Goal: Task Accomplishment & Management: Manage account settings

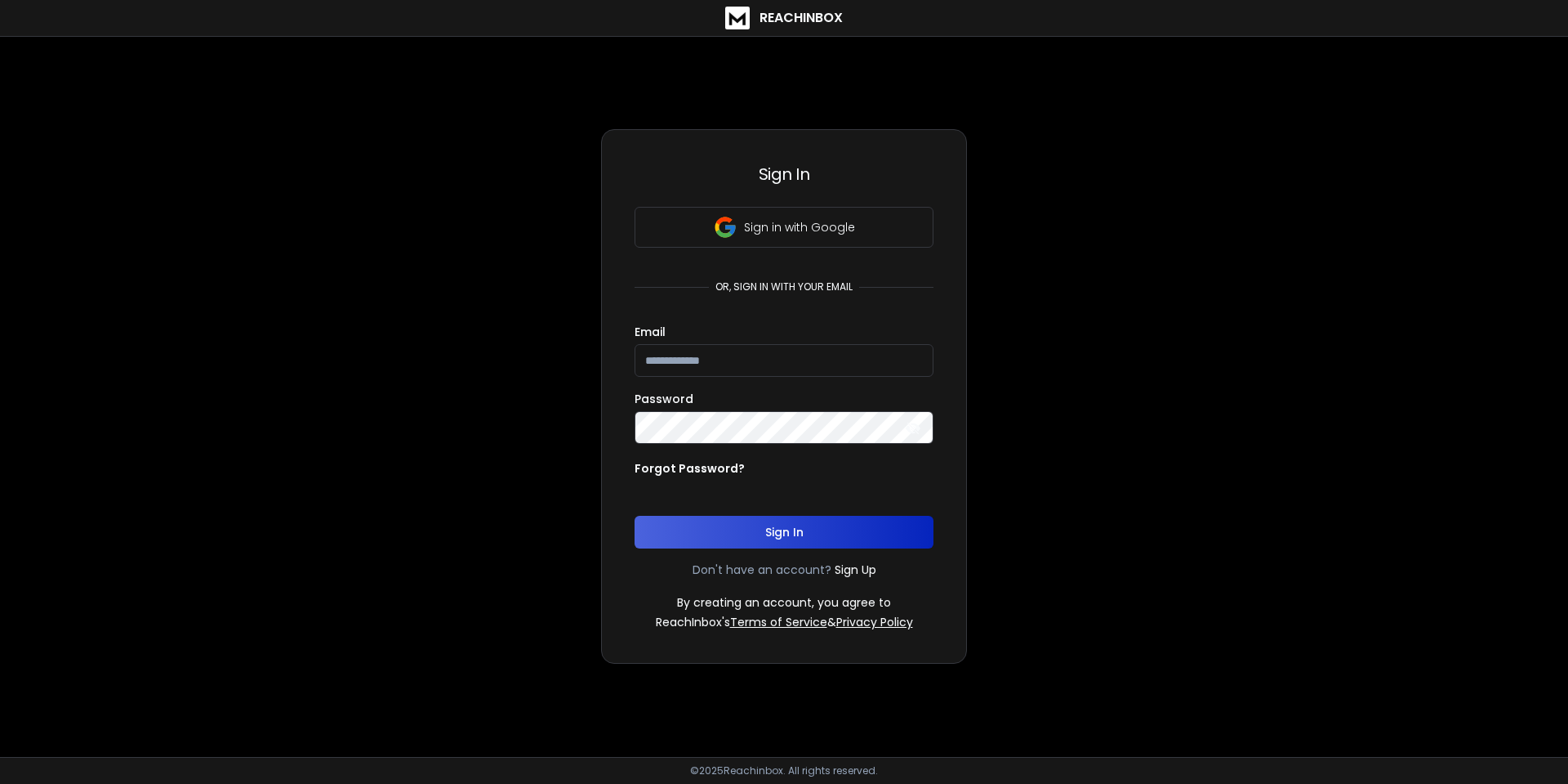
click at [779, 370] on input "email" at bounding box center [784, 361] width 299 height 33
click at [695, 366] on input "email" at bounding box center [784, 361] width 299 height 33
type input "**********"
click at [773, 532] on button "Sign In" at bounding box center [784, 532] width 299 height 33
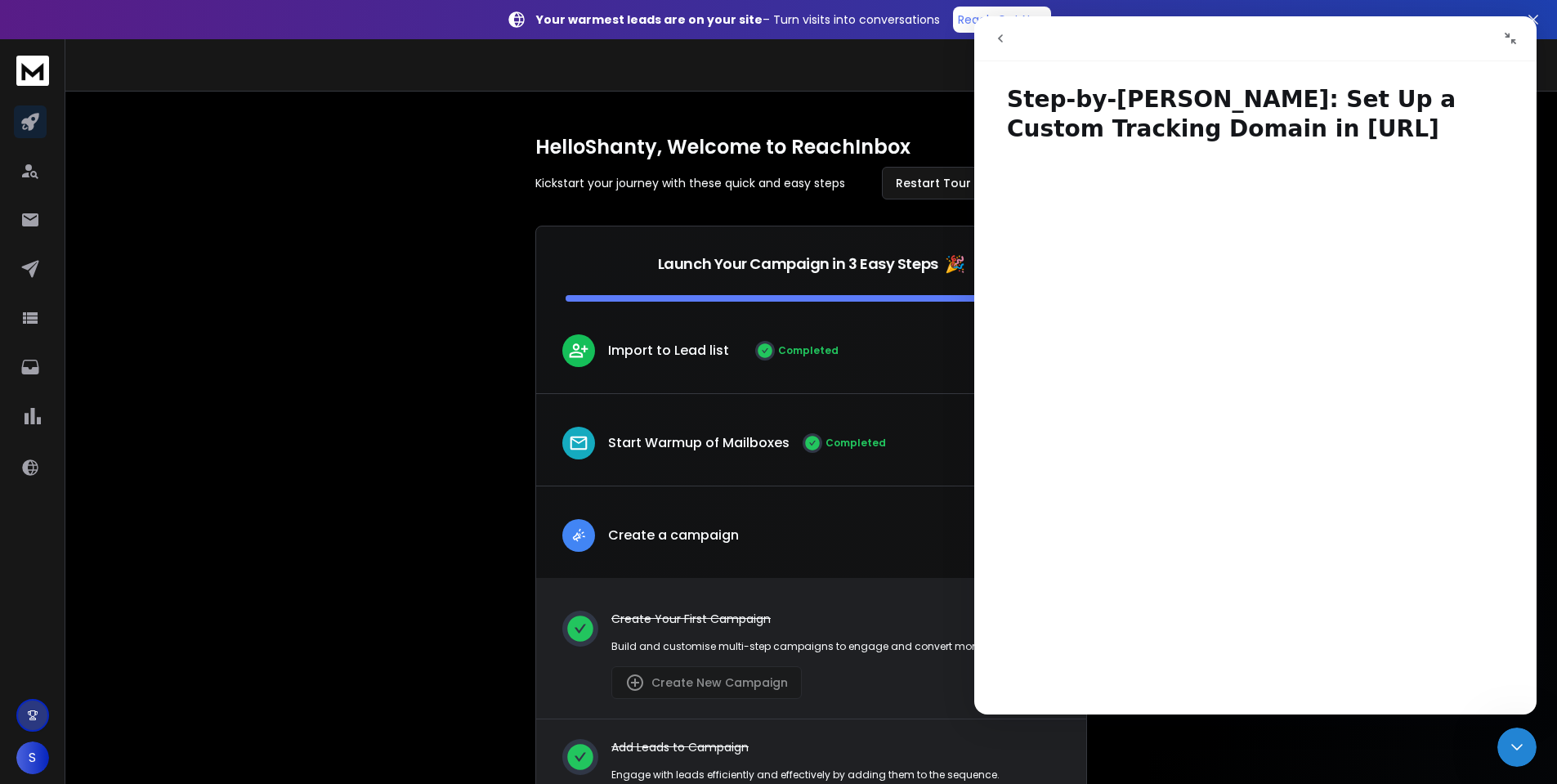
click at [461, 619] on div "Hello [PERSON_NAME] , Welcome to ReachInbox Kickstart your journey with these q…" at bounding box center [811, 625] width 1440 height 1035
click at [1527, 750] on icon "Close Intercom Messenger" at bounding box center [1517, 747] width 20 height 20
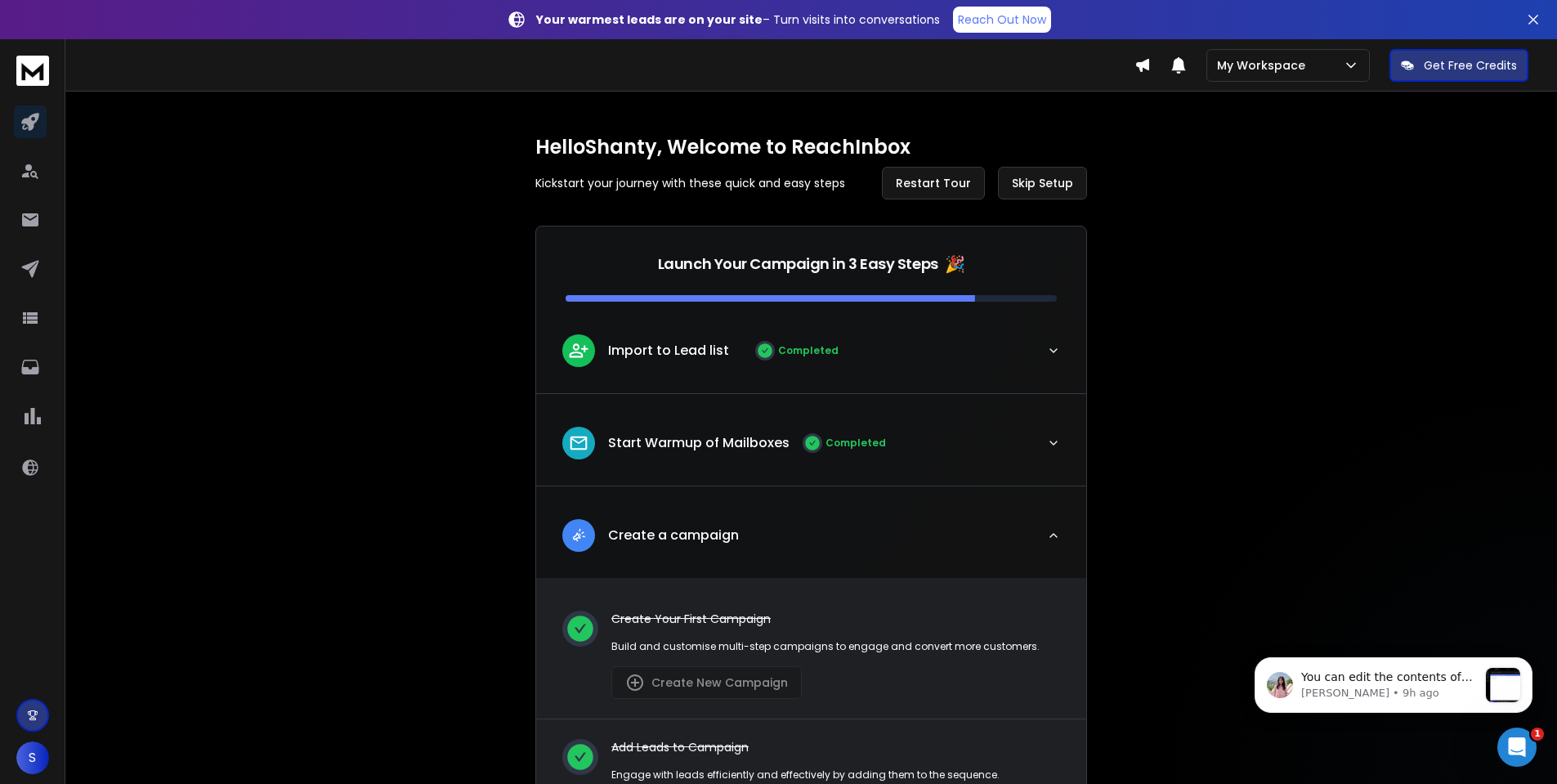
click at [39, 77] on img at bounding box center [33, 70] width 33 height 30
click at [38, 73] on img at bounding box center [33, 70] width 33 height 30
click at [1034, 180] on span "Skip Setup" at bounding box center [1043, 183] width 61 height 16
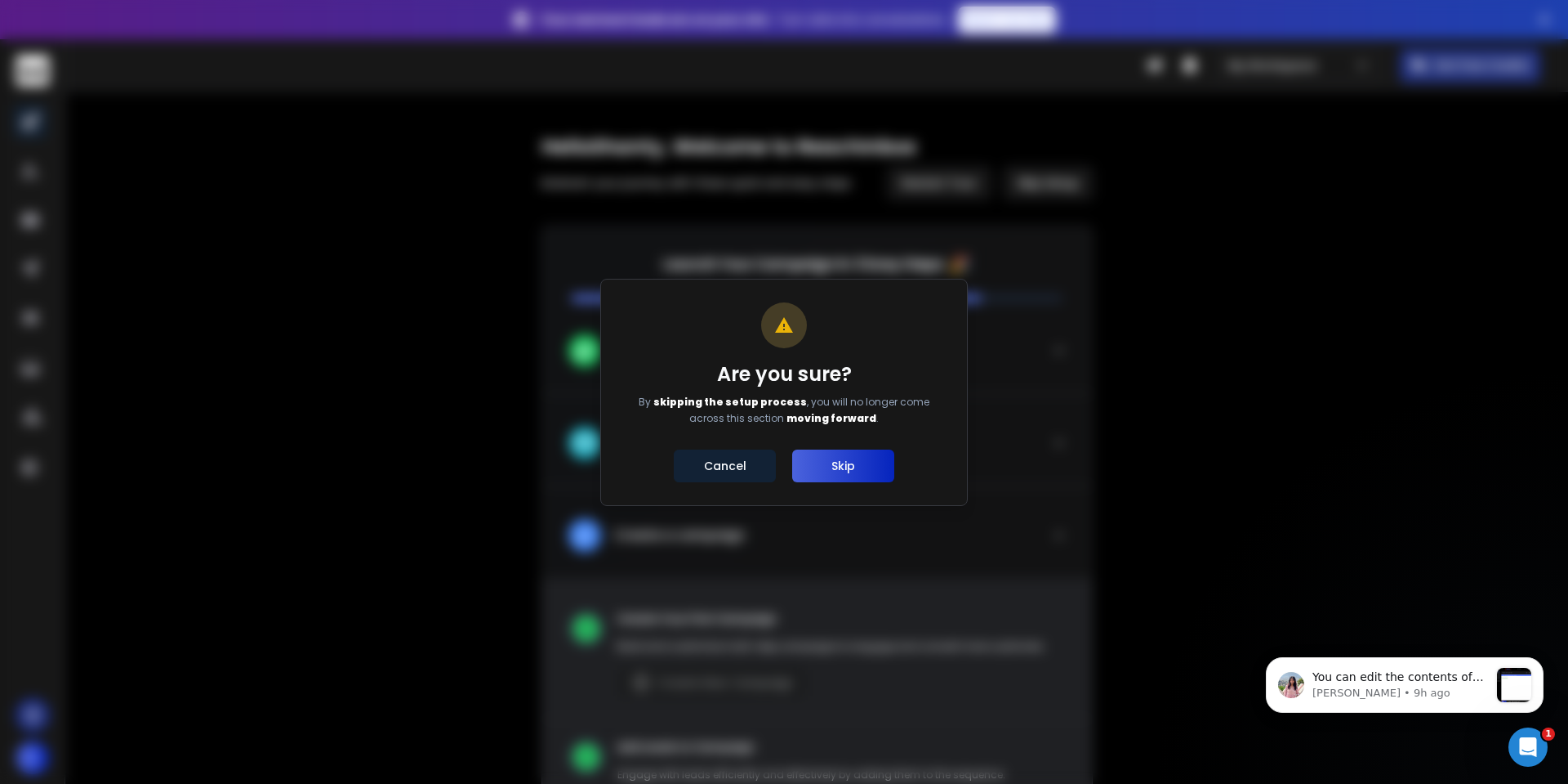
click at [853, 463] on button "Skip" at bounding box center [844, 466] width 102 height 33
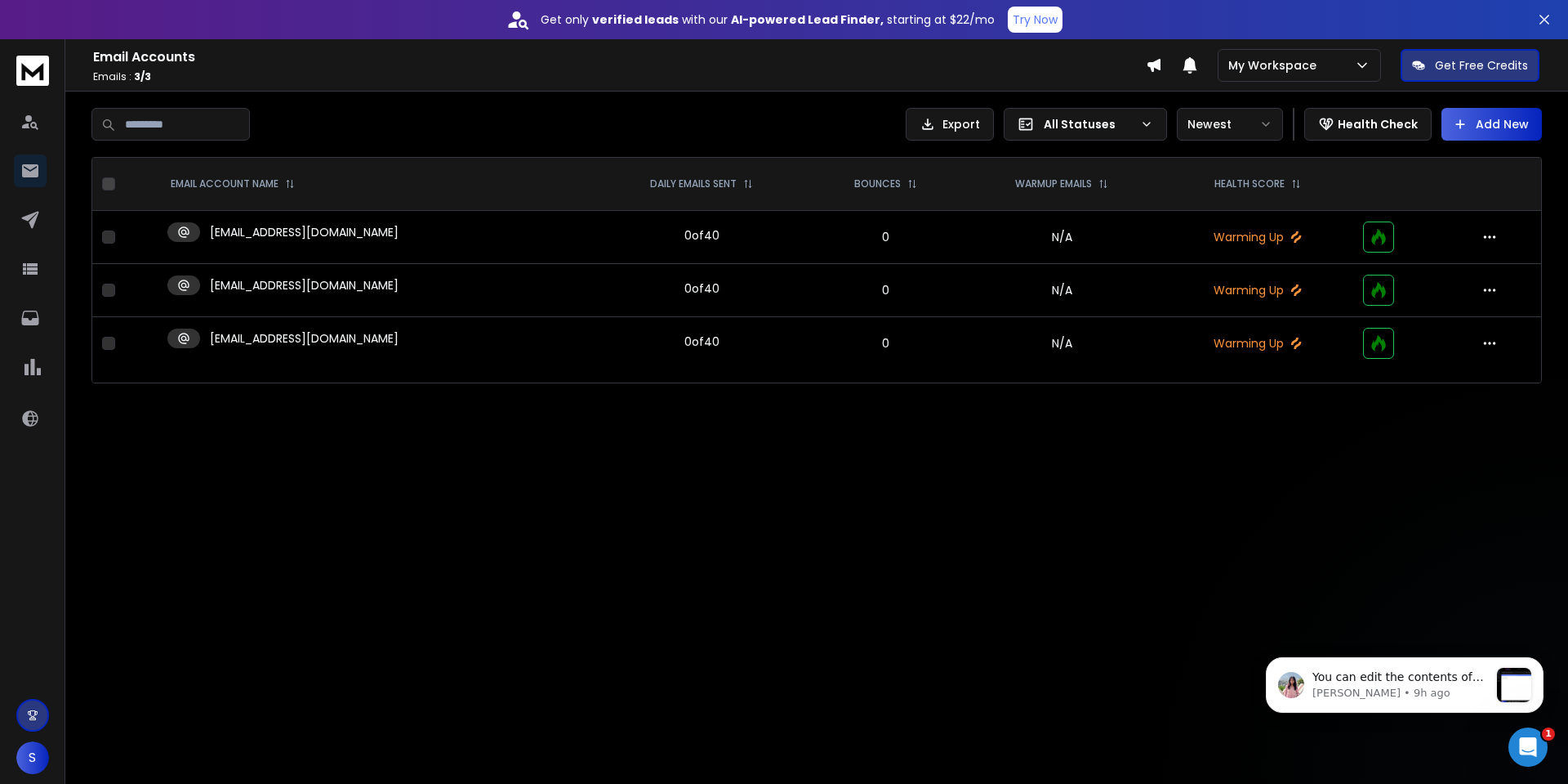
click at [1500, 238] on button at bounding box center [1490, 237] width 82 height 28
click at [1413, 385] on div "Export All Statuses Newest Health Check Add New EMAIL ACCOUNT NAME DAILY EMAILS…" at bounding box center [817, 245] width 1503 height 308
click at [1381, 240] on icon at bounding box center [1379, 237] width 16 height 16
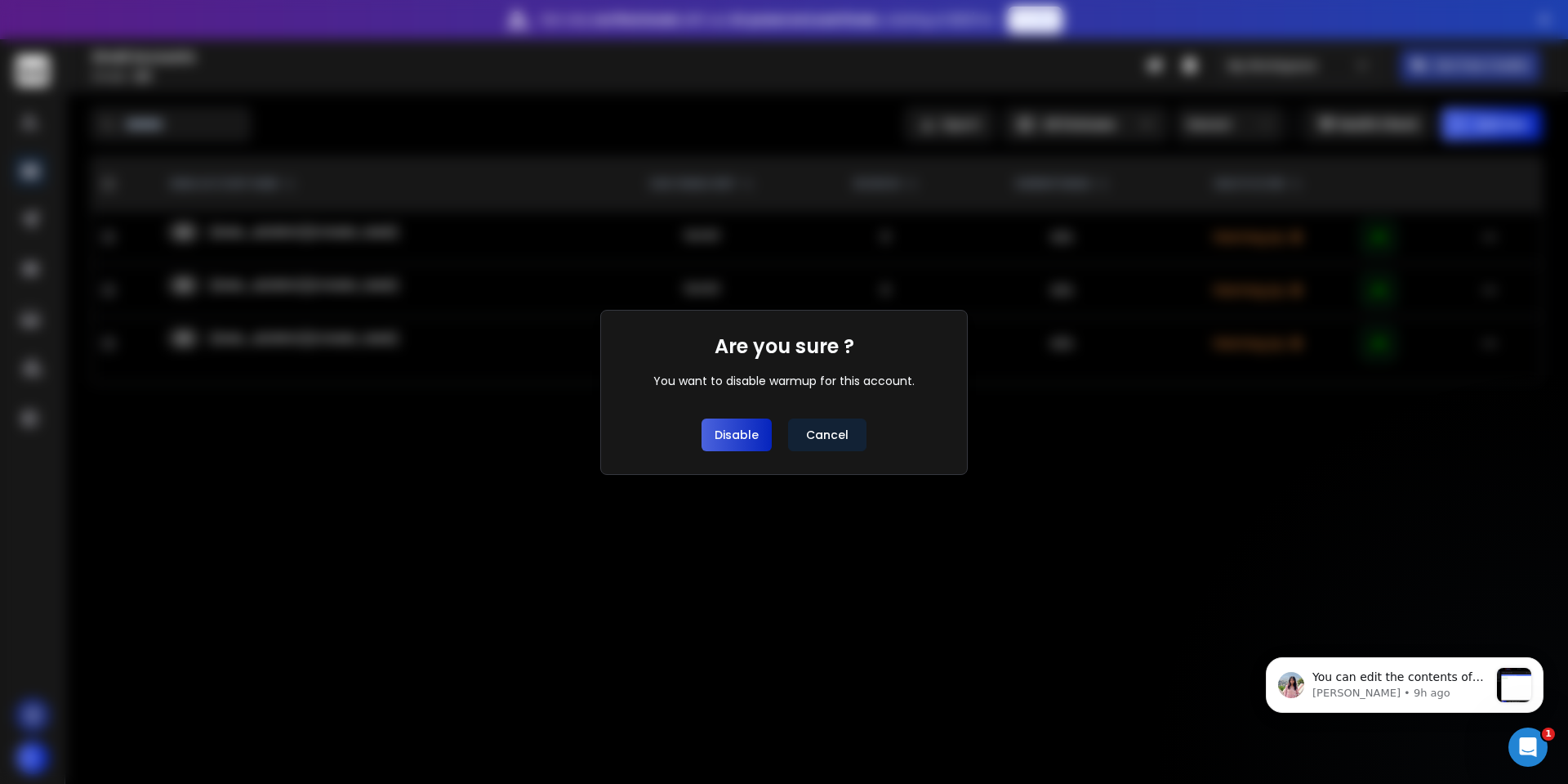
click at [858, 433] on button "Cancel" at bounding box center [827, 435] width 78 height 33
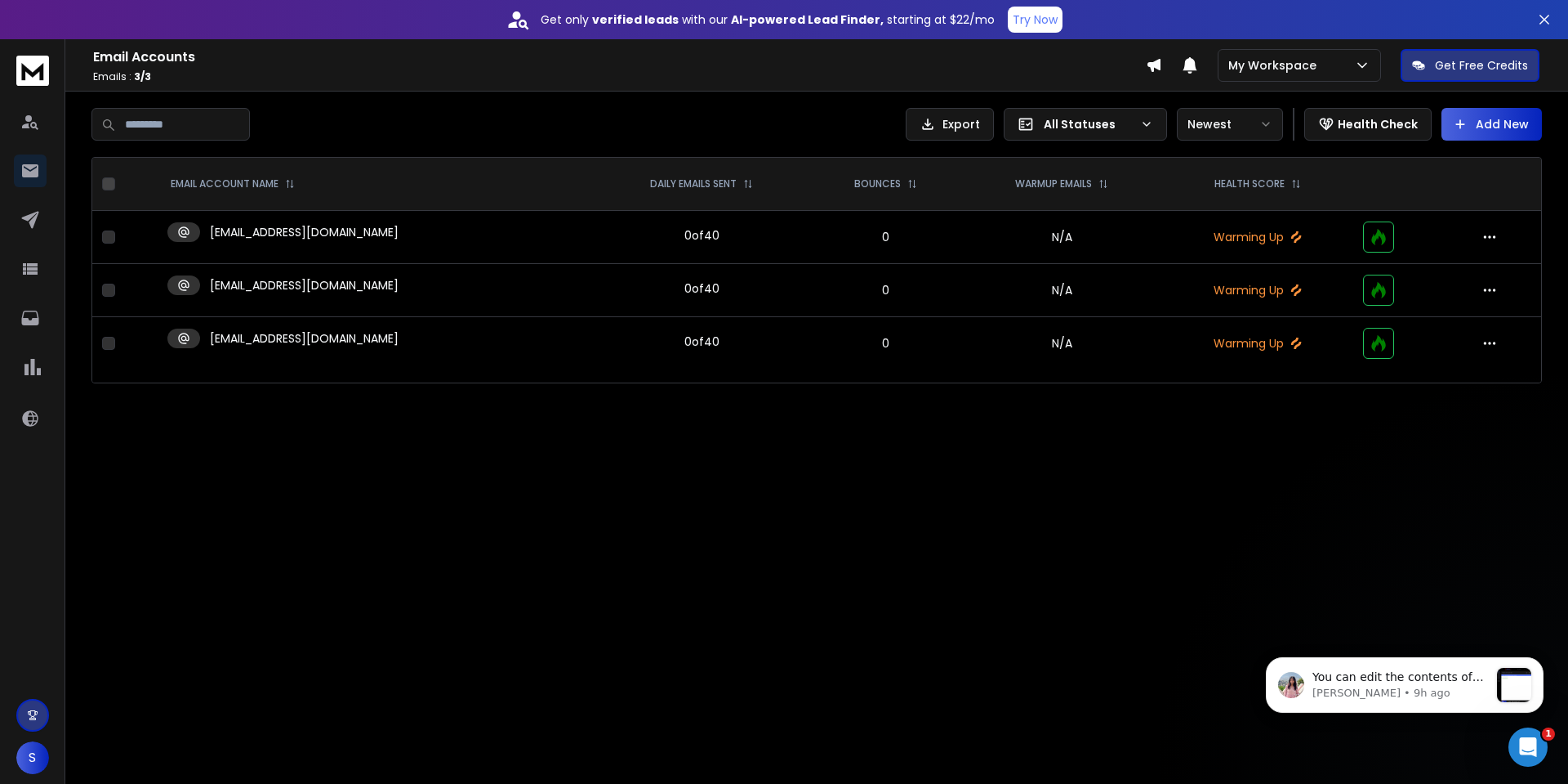
click at [401, 233] on div "guide@shanty-realestate.com" at bounding box center [375, 232] width 416 height 20
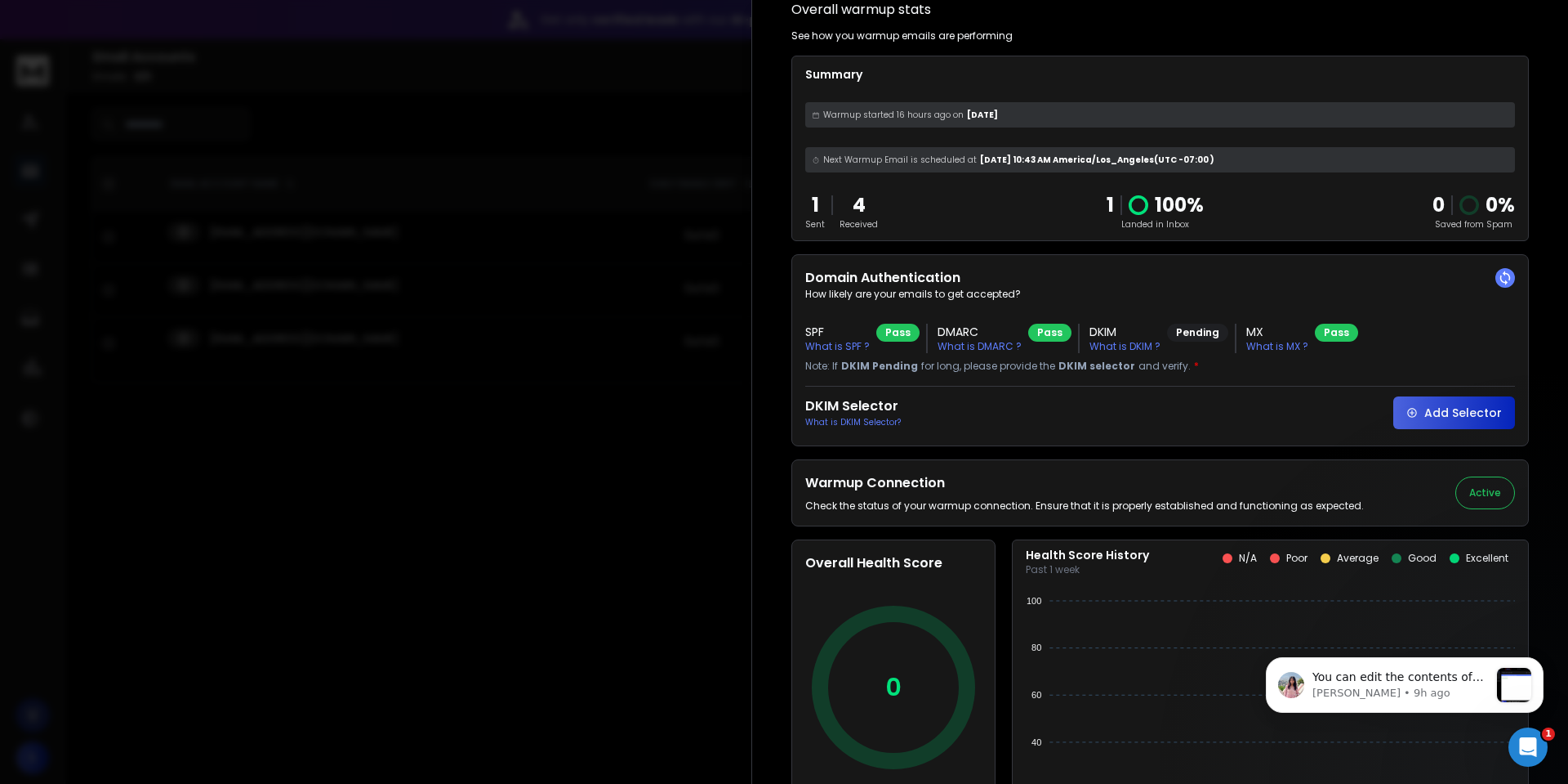
scroll to position [163, 0]
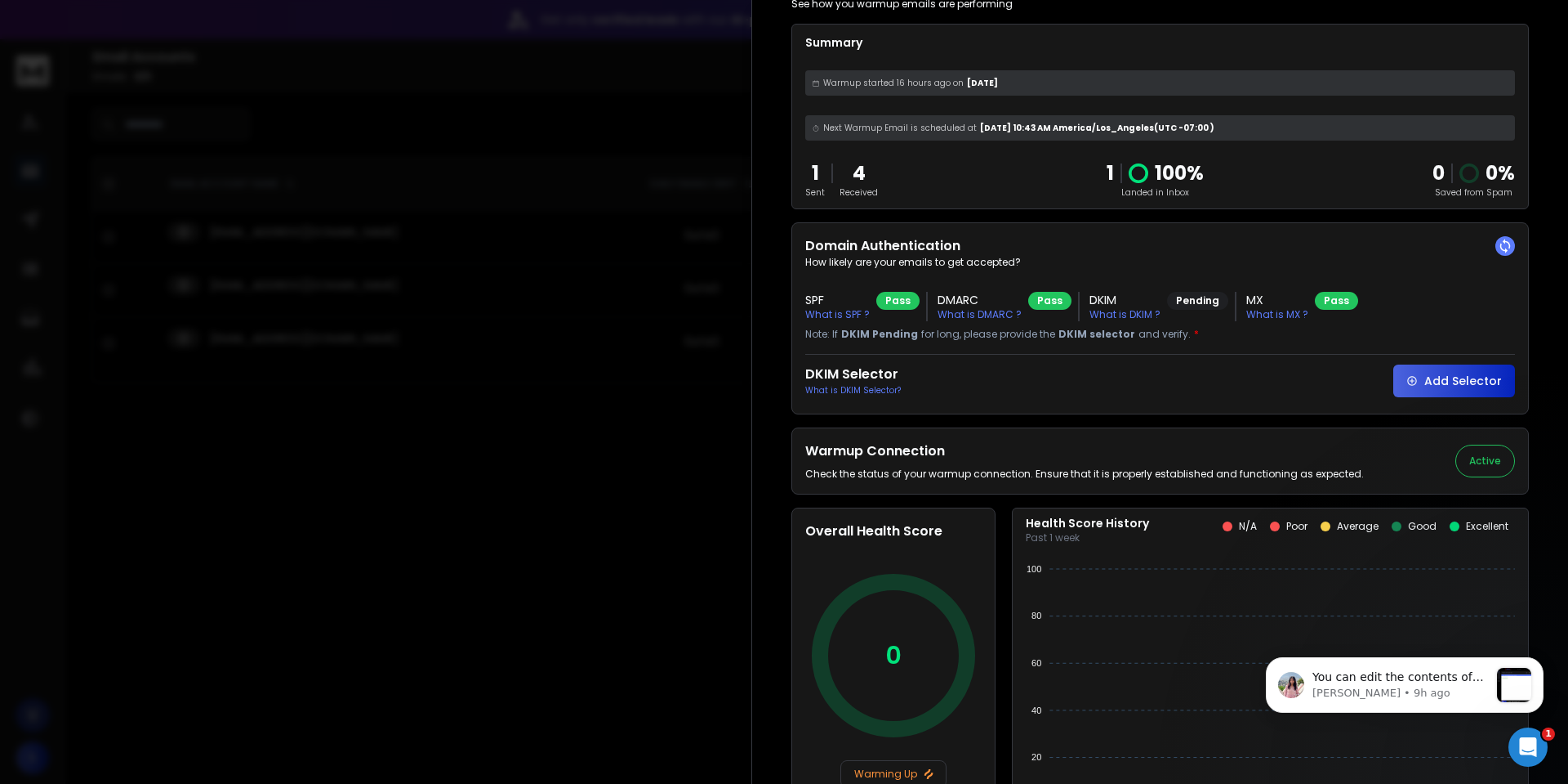
click at [655, 482] on div at bounding box center [784, 392] width 1568 height 784
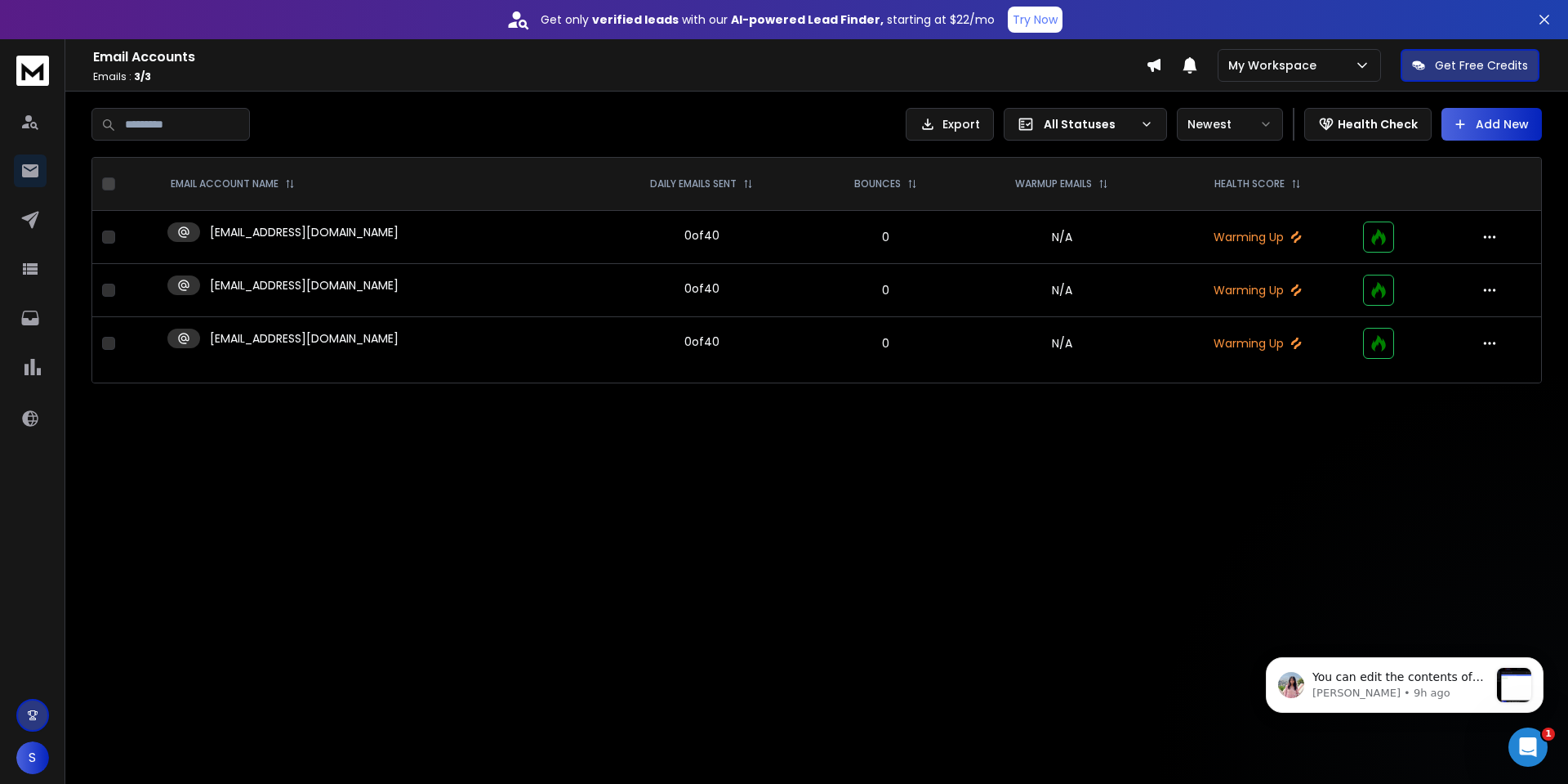
click at [367, 296] on td "navigate@shanty-realestate.com" at bounding box center [375, 291] width 435 height 54
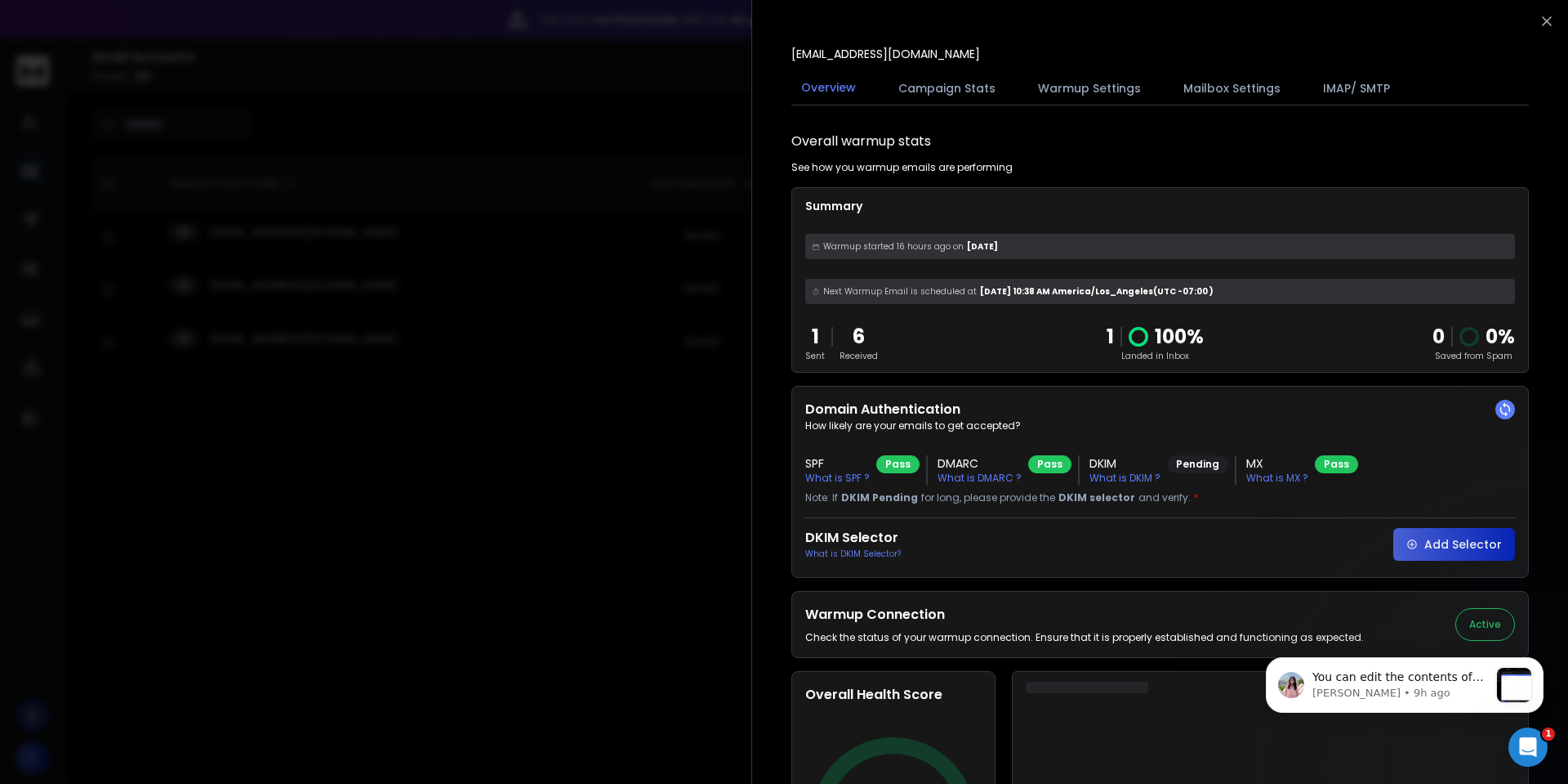
click at [287, 337] on div at bounding box center [784, 392] width 1568 height 784
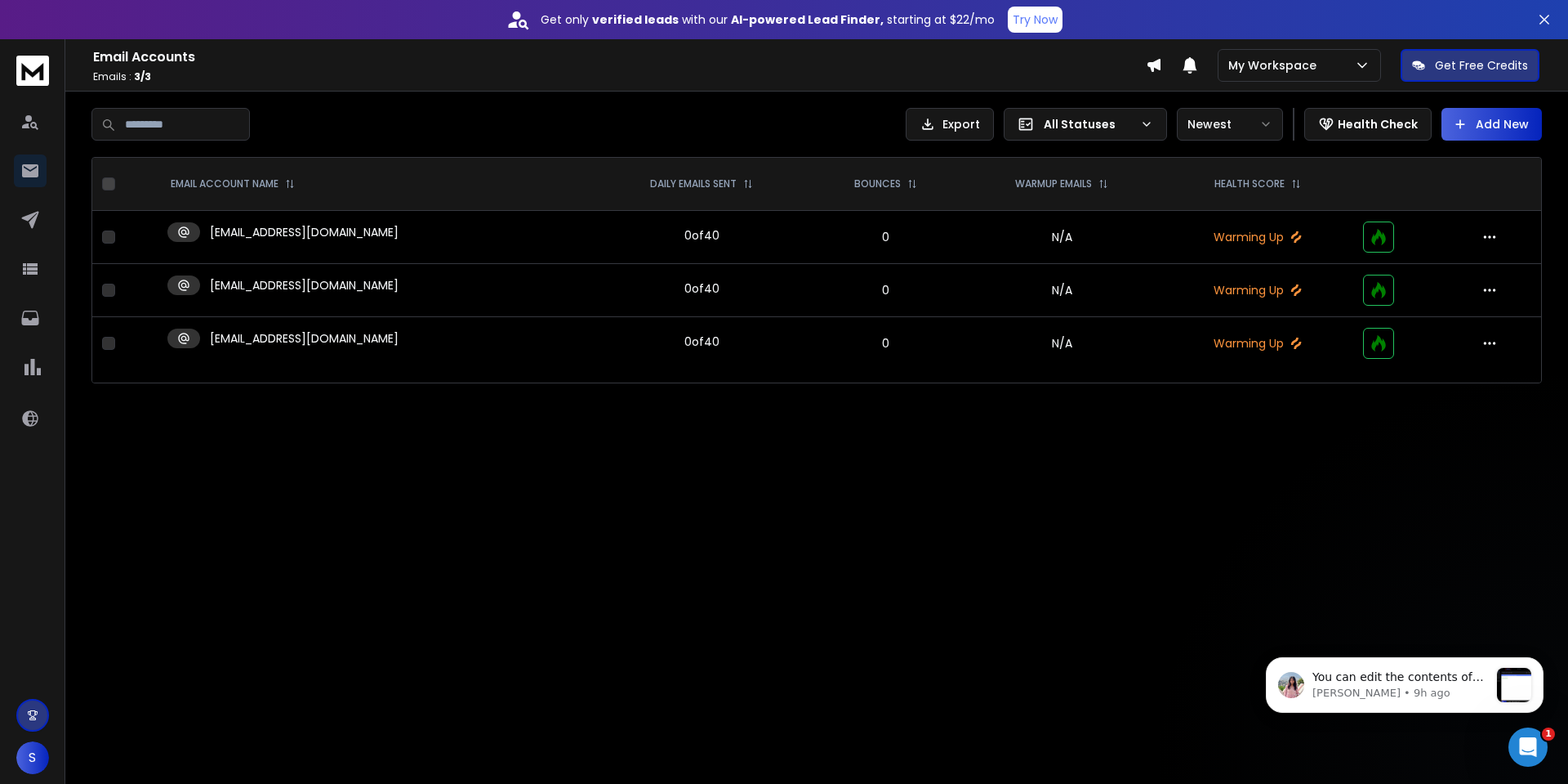
click at [287, 337] on p "info@shanty-realestate.com" at bounding box center [304, 338] width 188 height 16
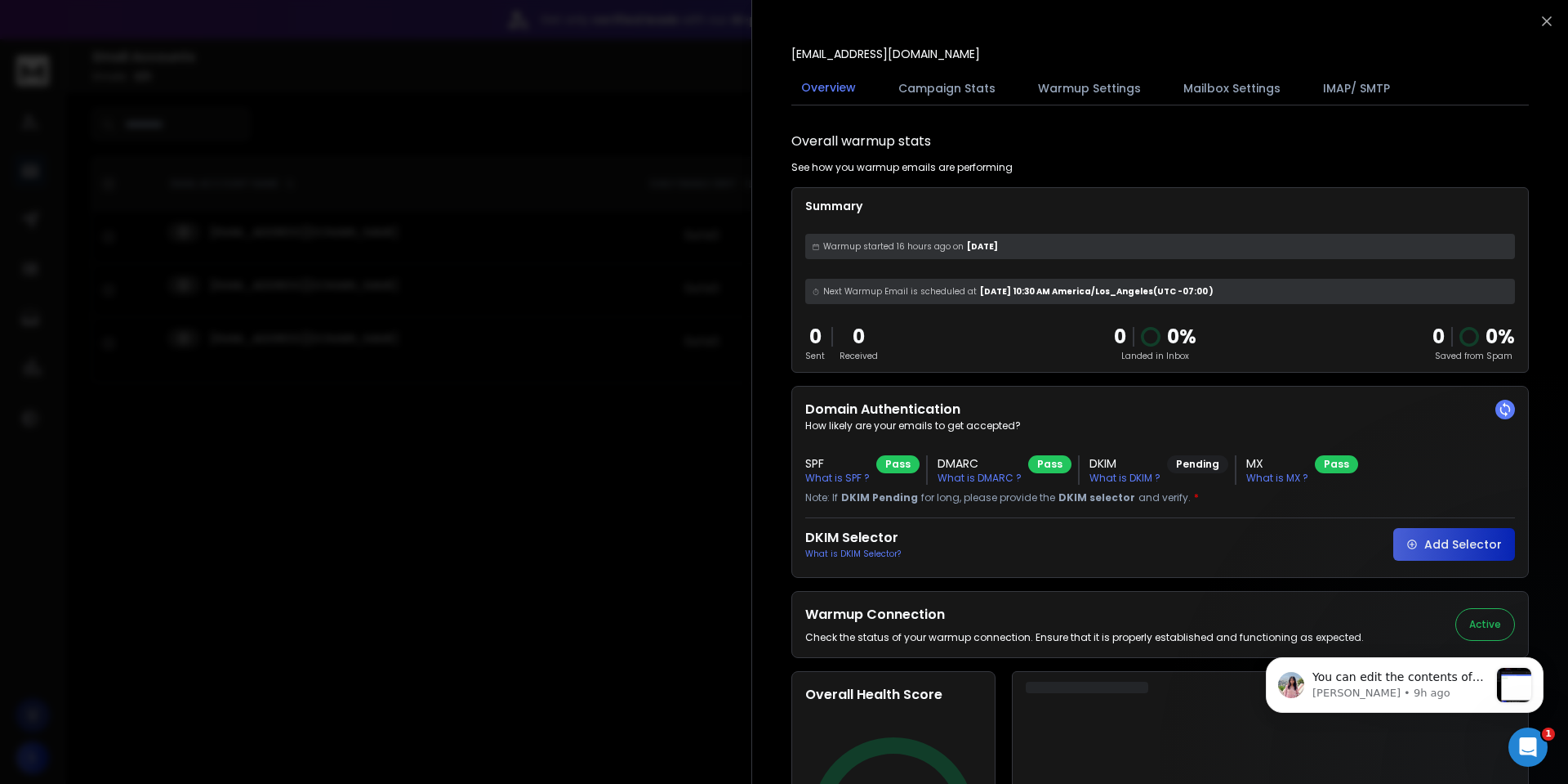
click at [297, 292] on div at bounding box center [784, 392] width 1568 height 784
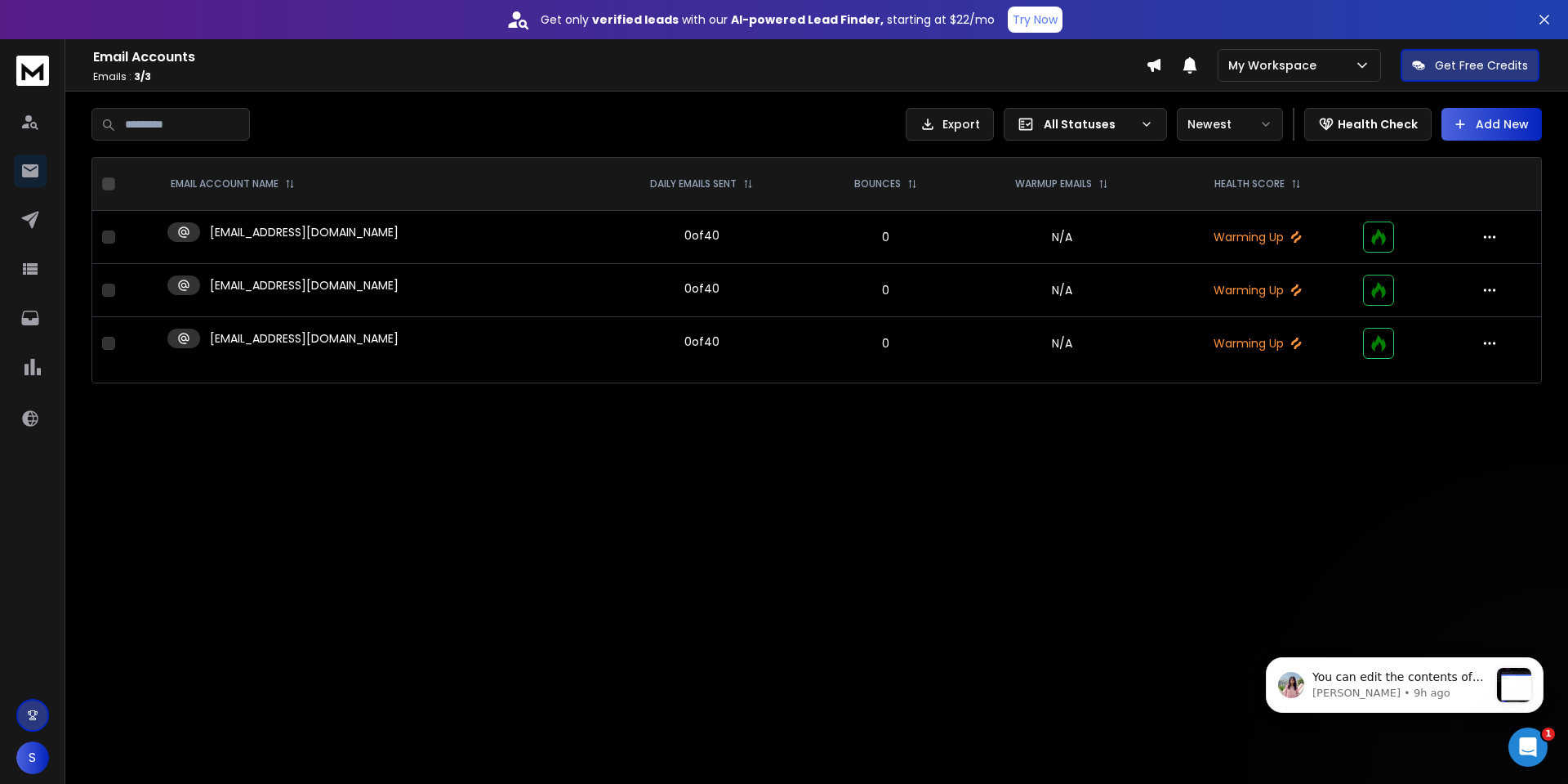
click at [297, 292] on p "navigate@shanty-realestate.com" at bounding box center [304, 285] width 188 height 16
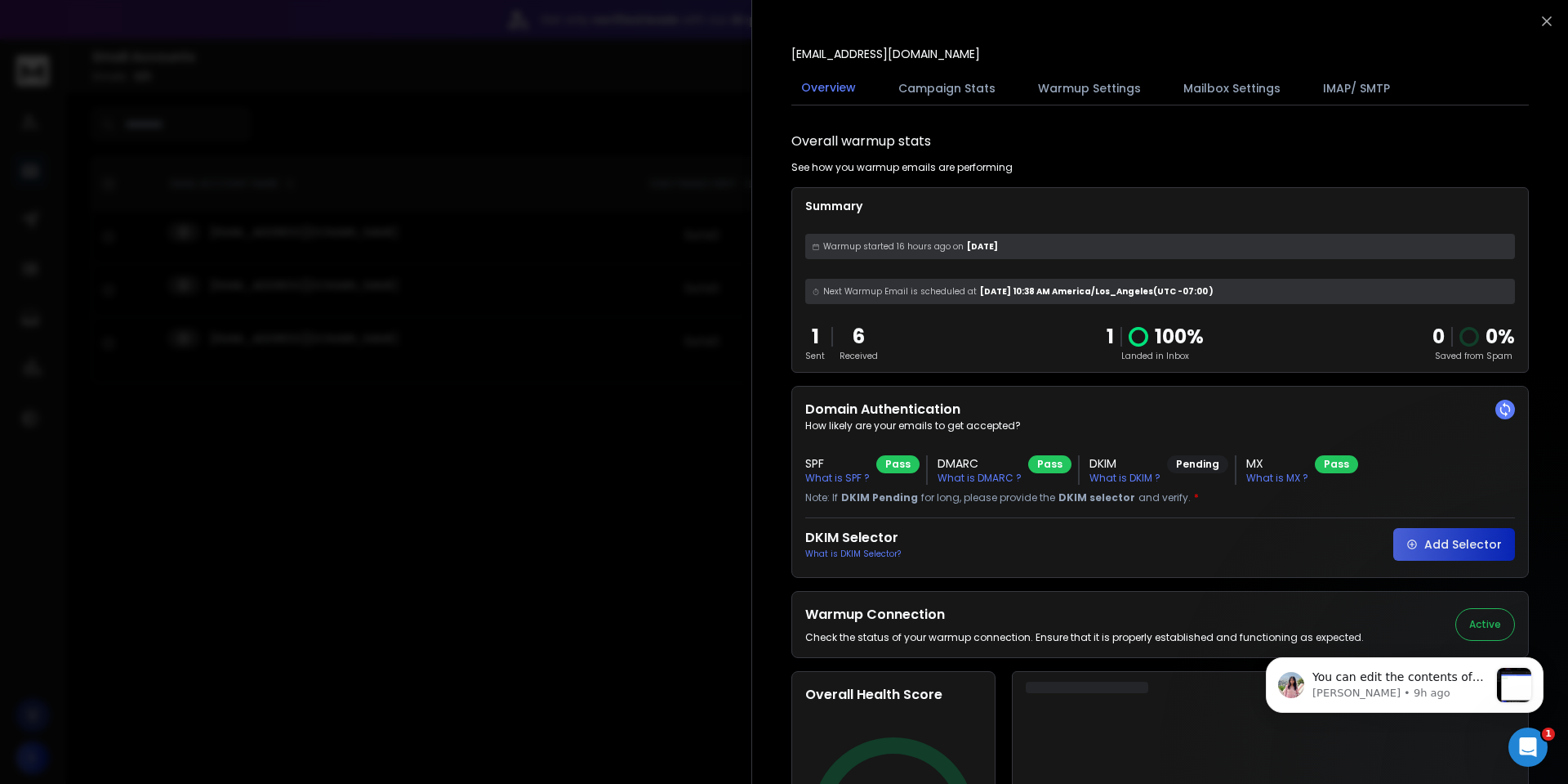
click at [277, 240] on div at bounding box center [784, 392] width 1568 height 784
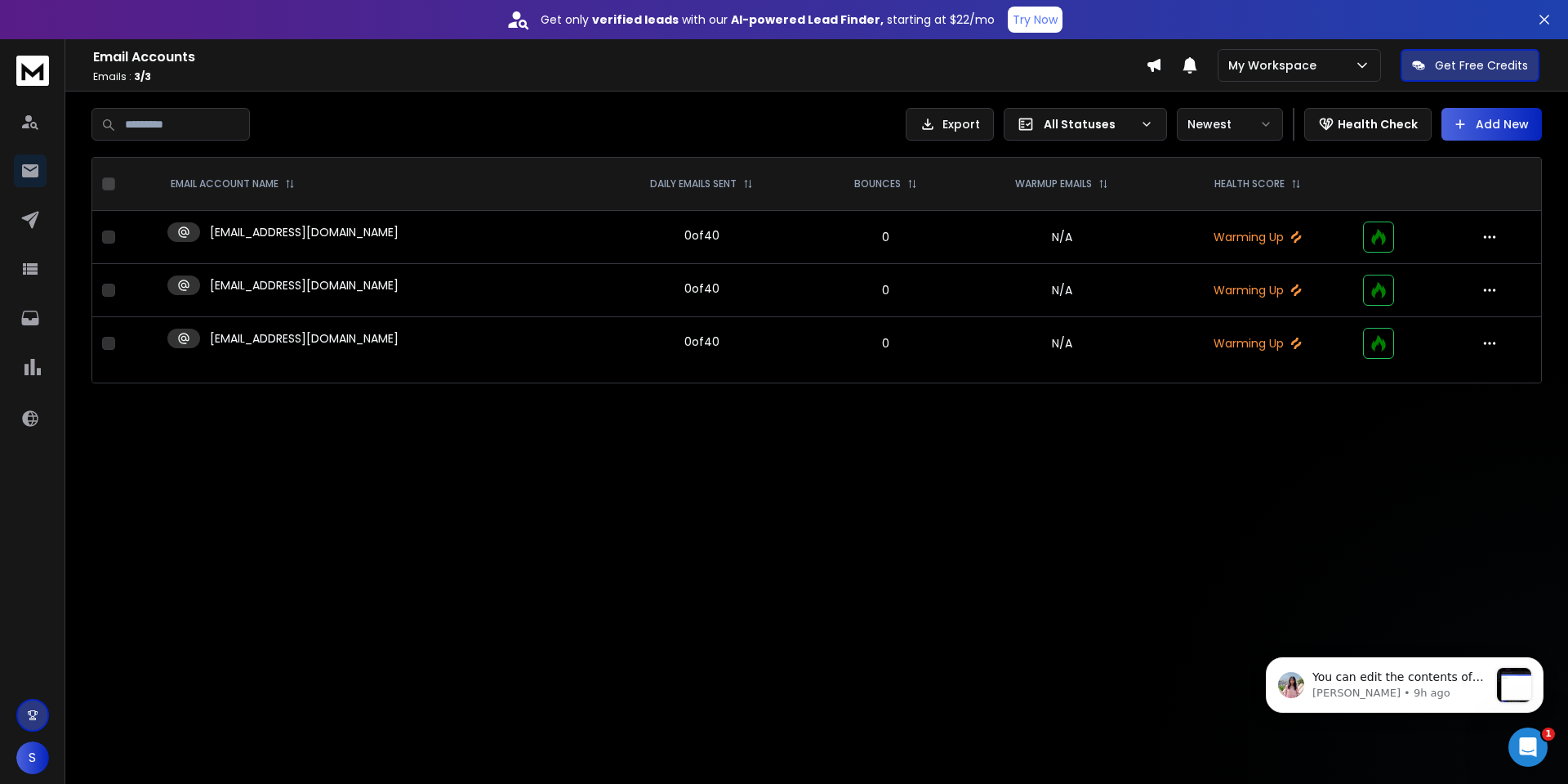
click at [277, 240] on div "guide@shanty-realestate.com" at bounding box center [282, 232] width 231 height 20
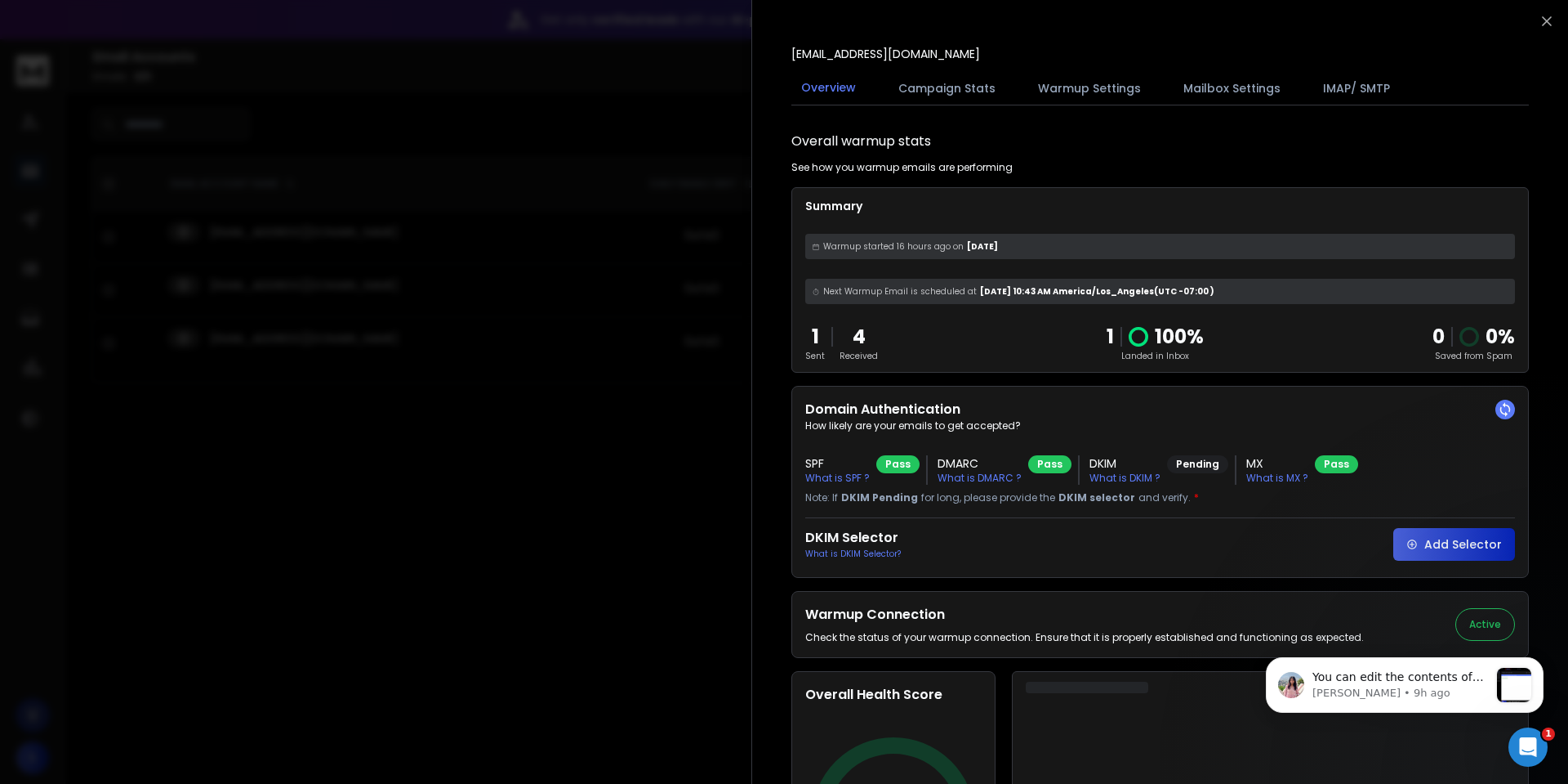
click at [288, 338] on div at bounding box center [784, 392] width 1568 height 784
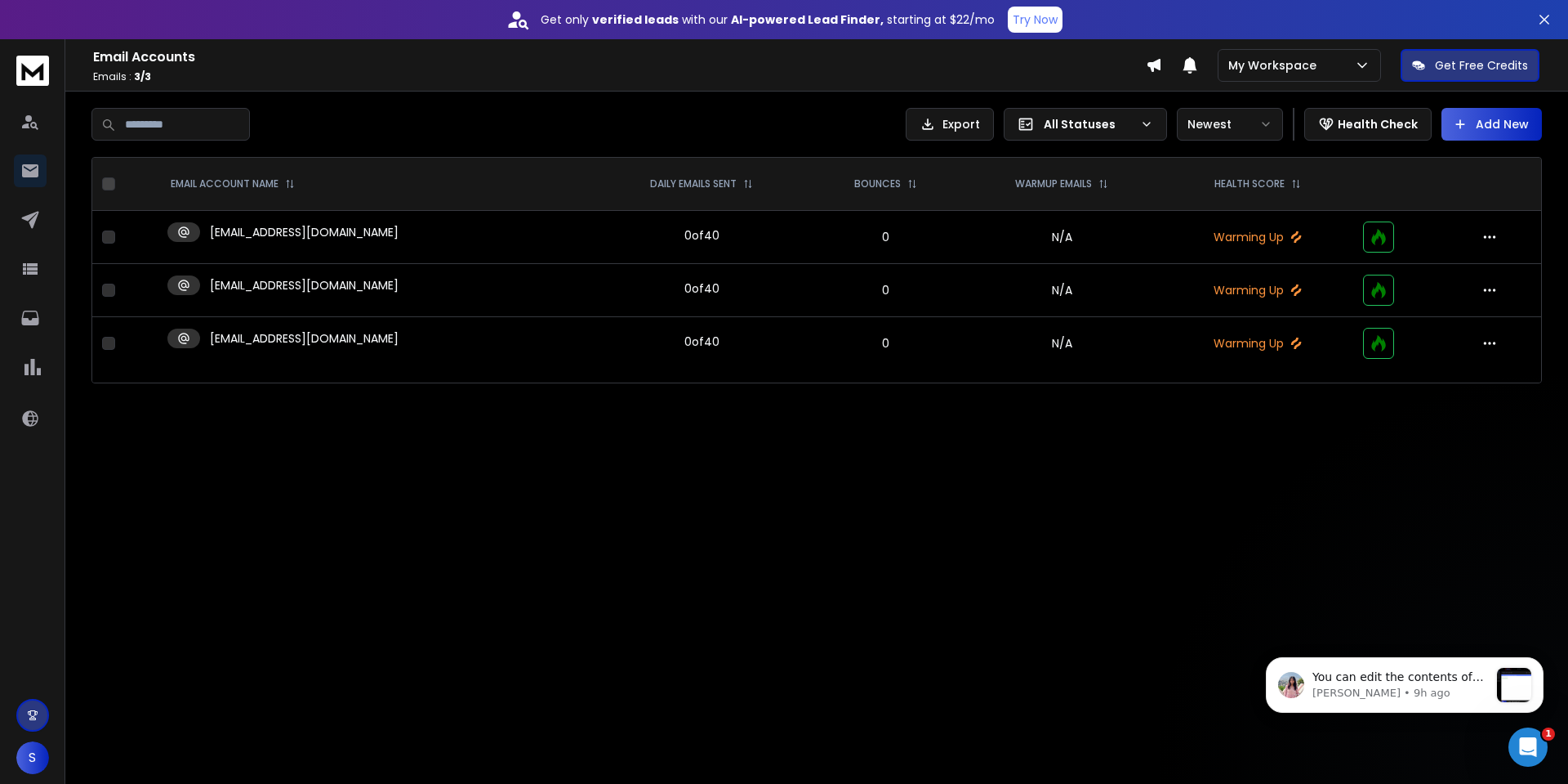
click at [288, 338] on p "info@shanty-realestate.com" at bounding box center [304, 338] width 188 height 16
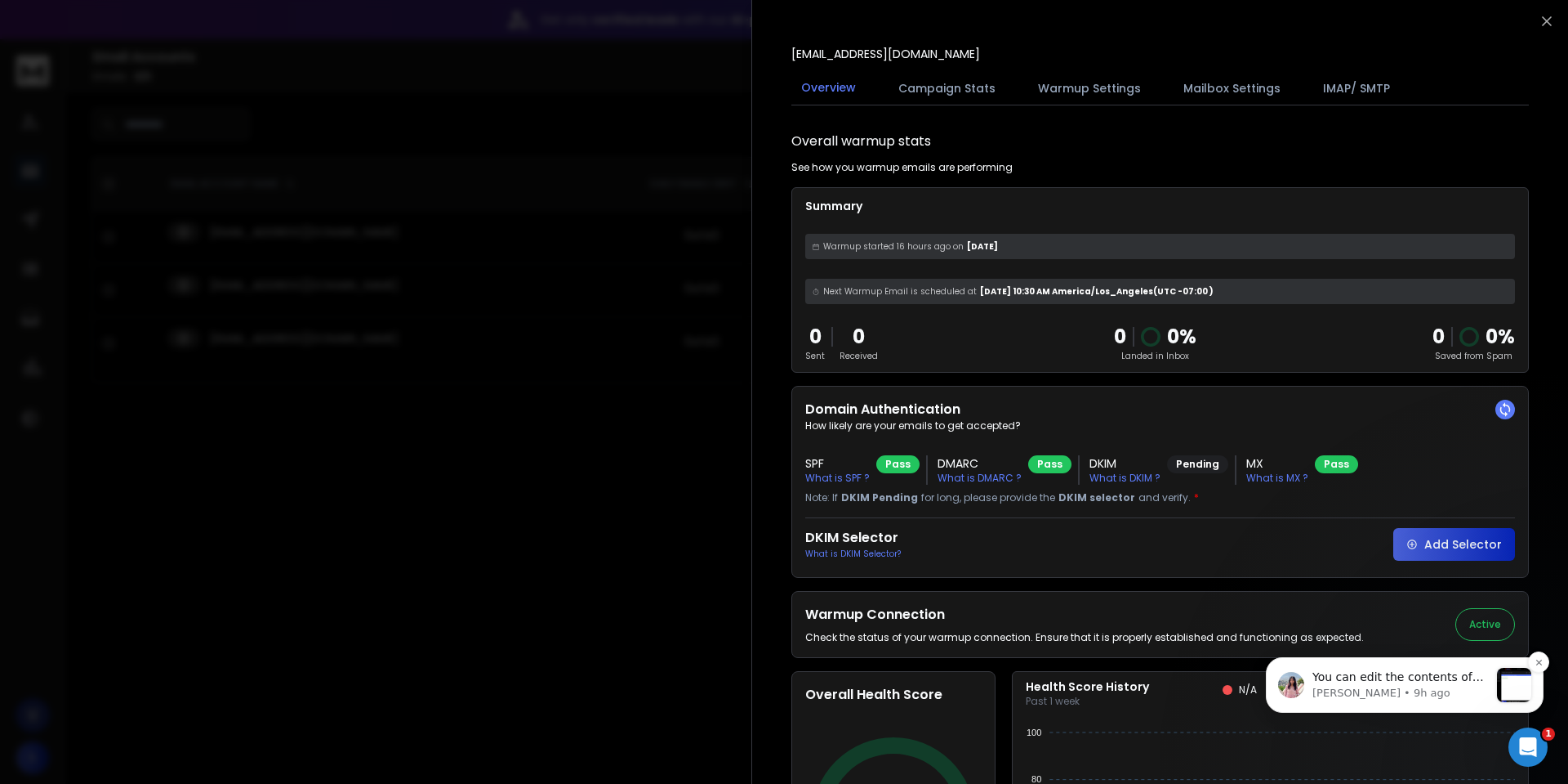
click at [1351, 680] on p "You can edit the contents of your email in the sequence section and then save i…" at bounding box center [1401, 678] width 176 height 16
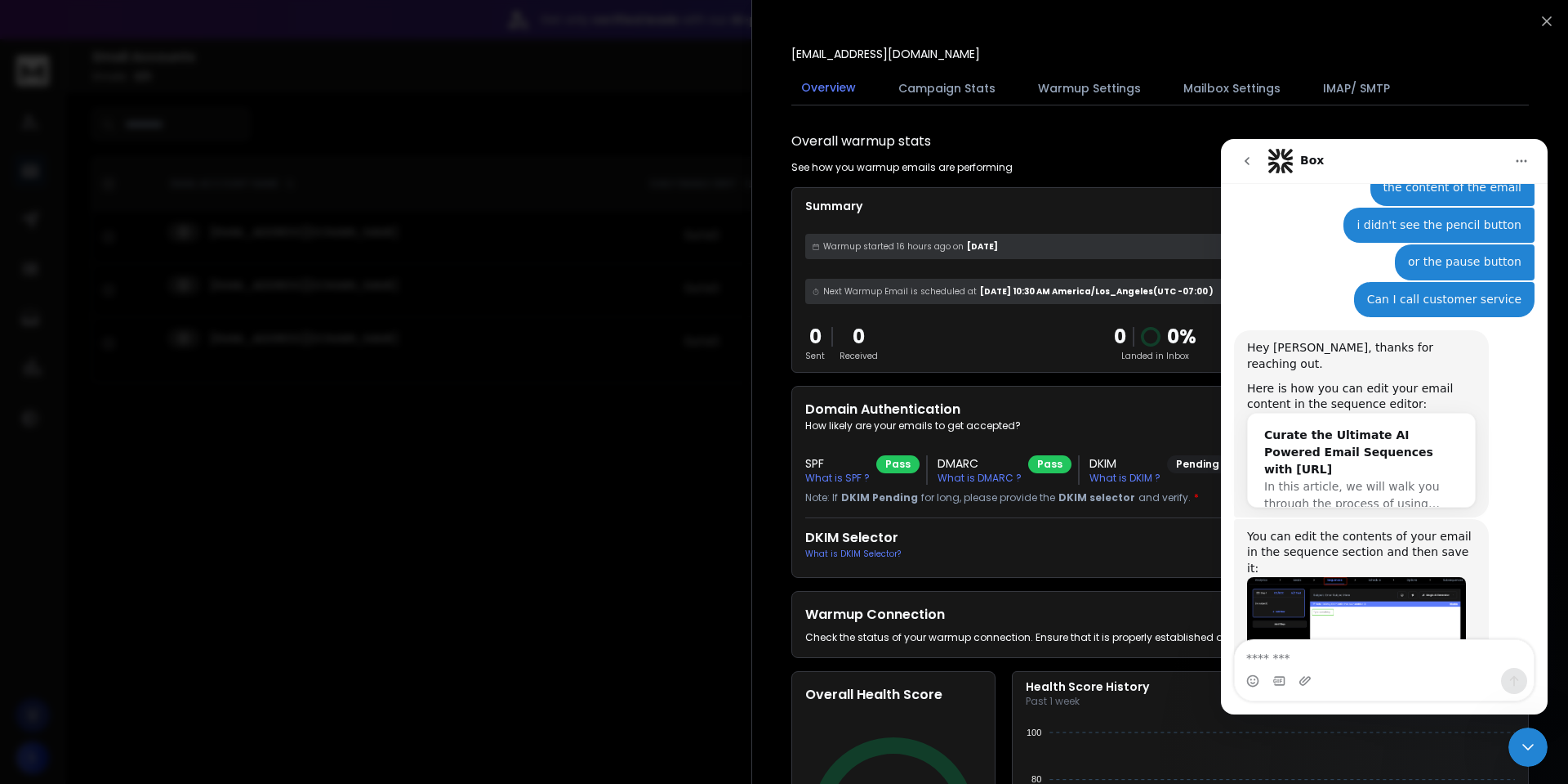
scroll to position [533, 0]
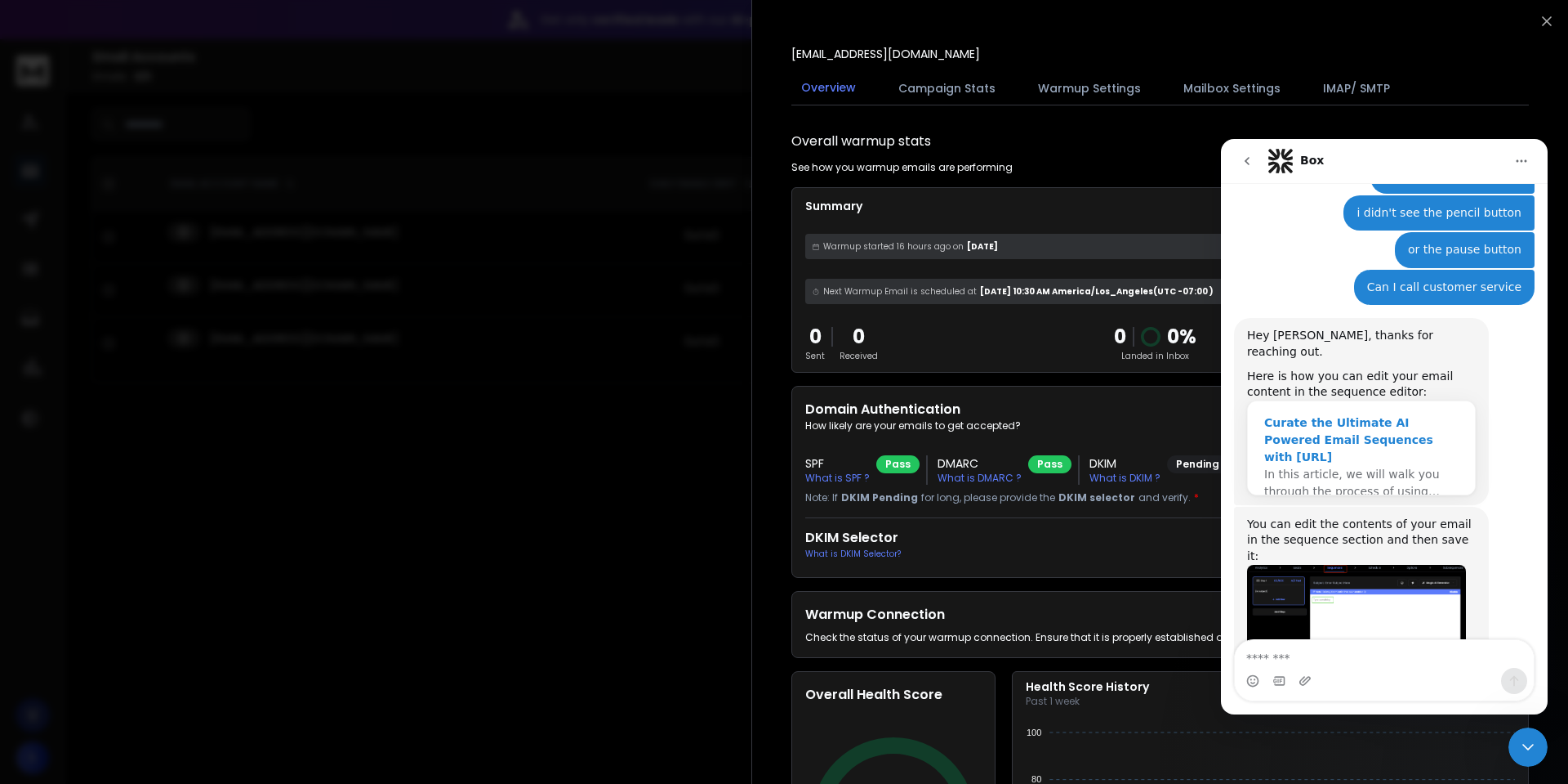
click at [1384, 468] on span "In this article, we will walk you through the process of using…" at bounding box center [1352, 483] width 175 height 30
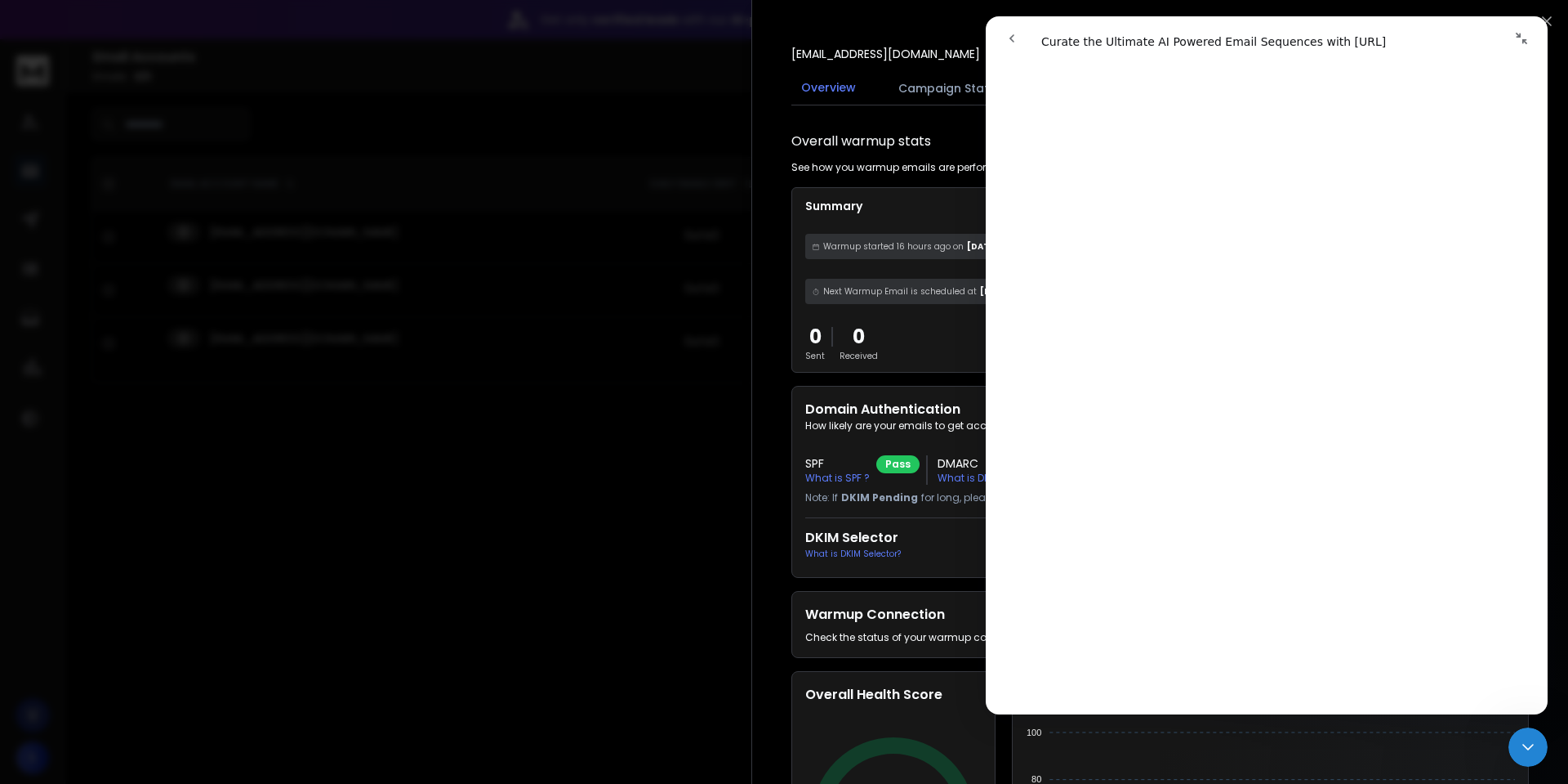
scroll to position [817, 0]
